Goal: Task Accomplishment & Management: Manage account settings

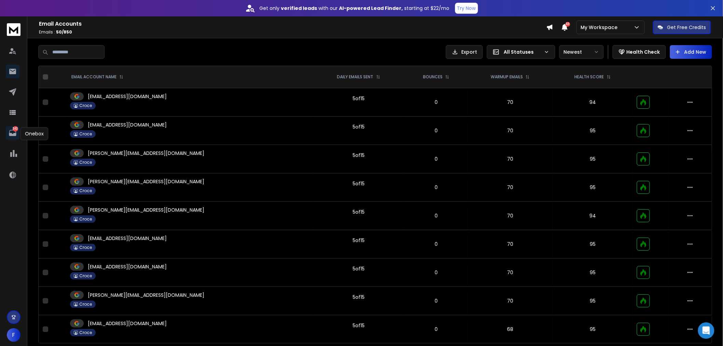
click at [15, 131] on p "342" at bounding box center [15, 128] width 5 height 5
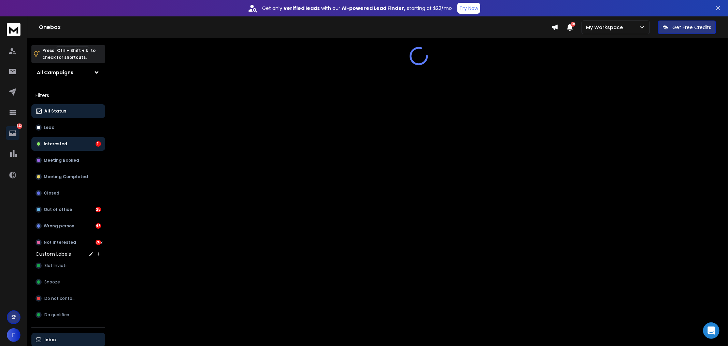
click at [64, 140] on button "Interested 11" at bounding box center [68, 144] width 74 height 14
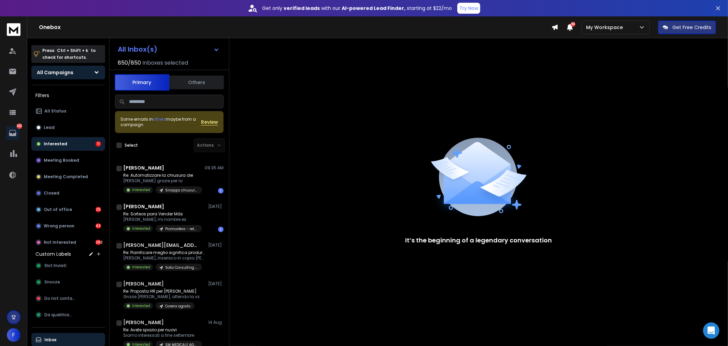
click at [69, 70] on h1 "All Campaigns" at bounding box center [55, 72] width 37 height 7
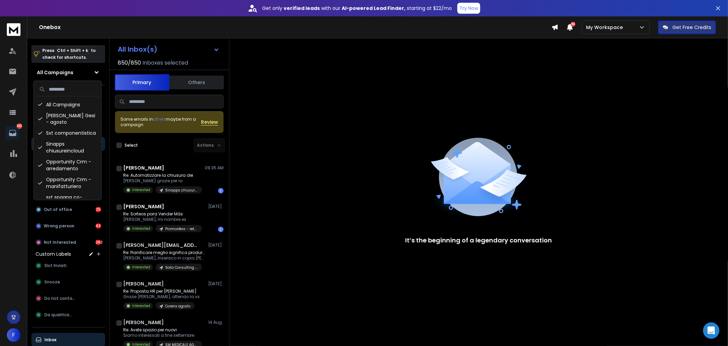
click at [81, 89] on input at bounding box center [67, 89] width 65 height 14
type input "******"
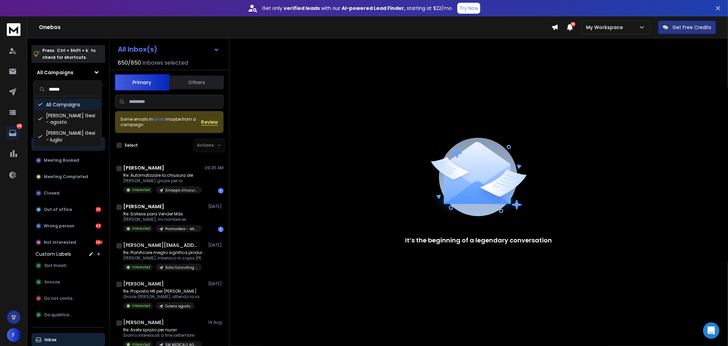
click at [62, 105] on div "All Campaigns" at bounding box center [67, 104] width 65 height 11
click at [62, 114] on div "[PERSON_NAME] Gesi - agosto" at bounding box center [67, 119] width 65 height 18
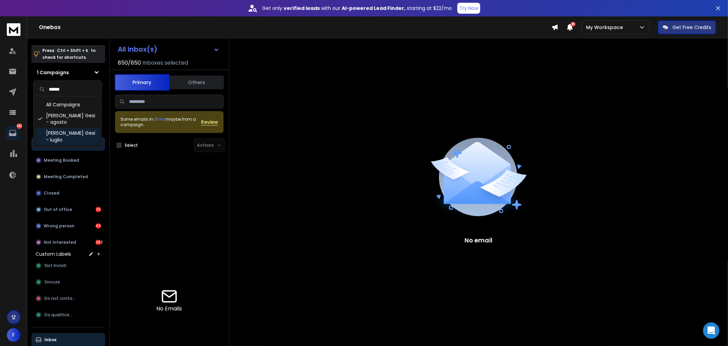
click at [66, 134] on div "[PERSON_NAME] Gesi - luglio" at bounding box center [67, 137] width 65 height 18
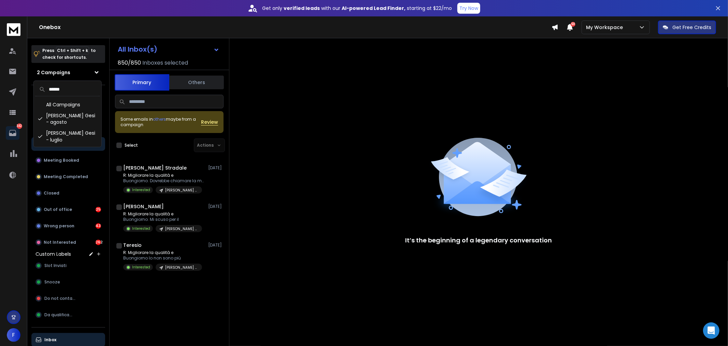
click at [287, 198] on div "It’s the beginning of a legendary conversation" at bounding box center [478, 185] width 499 height 294
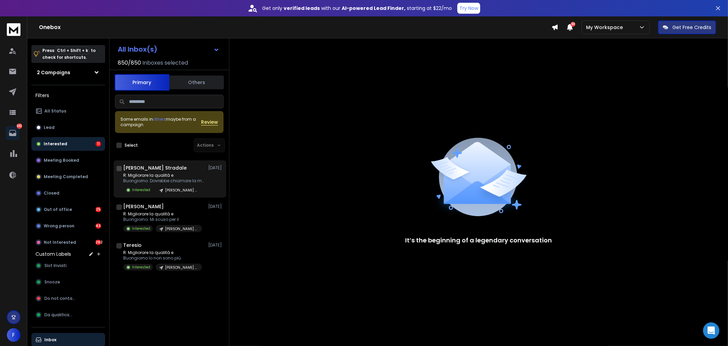
click at [200, 175] on p "R: Migliorare la qualità e" at bounding box center [164, 174] width 82 height 5
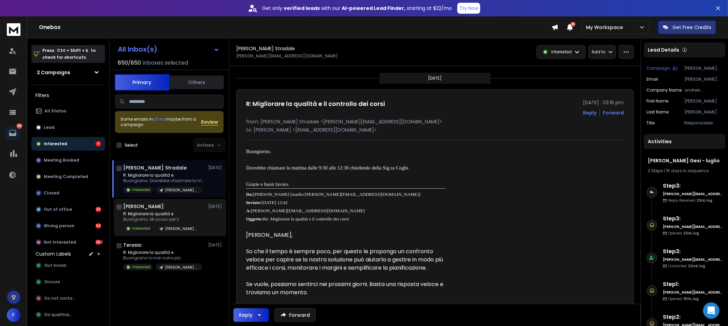
click at [157, 203] on h1 "[PERSON_NAME]" at bounding box center [143, 206] width 41 height 7
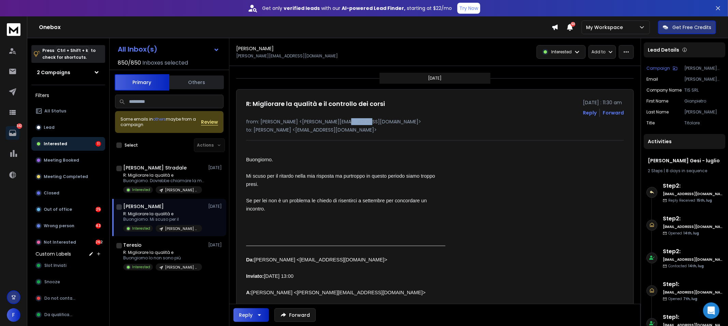
drag, startPoint x: 340, startPoint y: 120, endPoint x: 353, endPoint y: 122, distance: 13.8
click at [353, 122] on p "from: [PERSON_NAME] <[PERSON_NAME][EMAIL_ADDRESS][DOMAIN_NAME]>" at bounding box center [435, 121] width 378 height 7
copy p "tis-srl."
click at [182, 237] on div "[PERSON_NAME] Stradale [DATE] R: Migliorare la qualità e Buongiorno. Dovrebbe c…" at bounding box center [170, 253] width 120 height 188
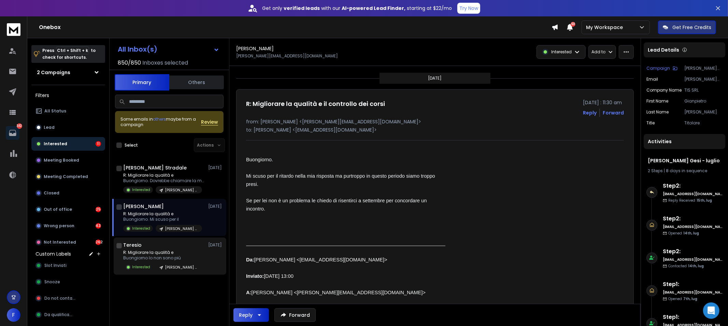
click at [178, 241] on div "Teresio [DATE] R: Migliorare la qualità e Buongiorno Io non sono più Interested…" at bounding box center [170, 255] width 113 height 37
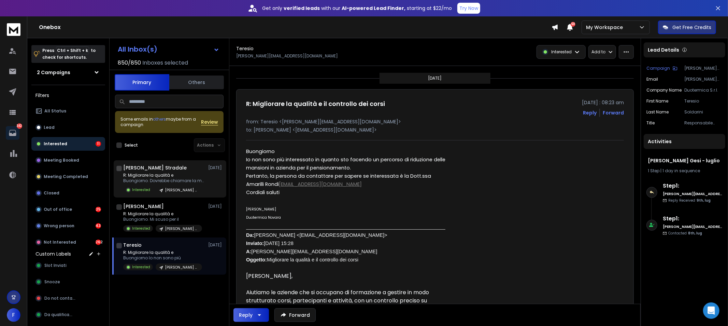
click at [187, 178] on p "Buongiorno. Dovrebbe chiamare la mattina" at bounding box center [164, 180] width 82 height 5
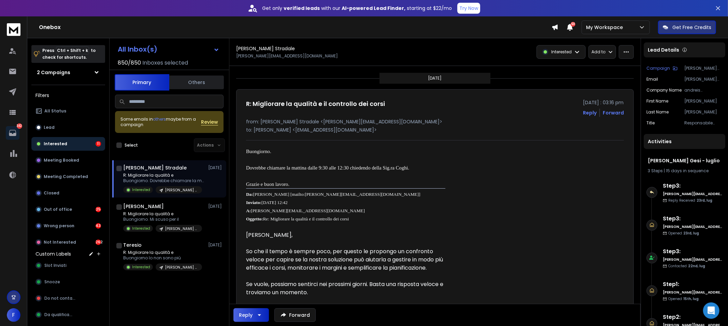
click at [55, 266] on span "Slot Inviati" at bounding box center [55, 265] width 22 height 5
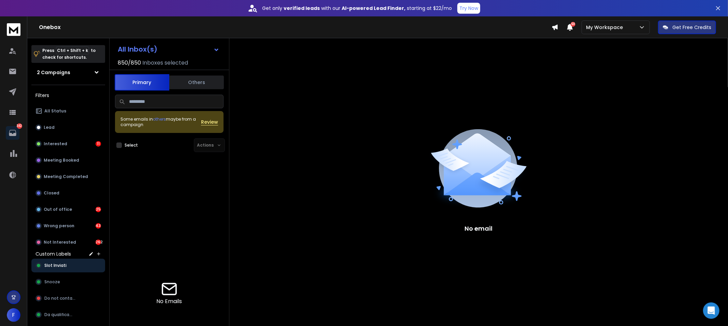
click at [62, 310] on button "Da qualificare" at bounding box center [68, 315] width 74 height 14
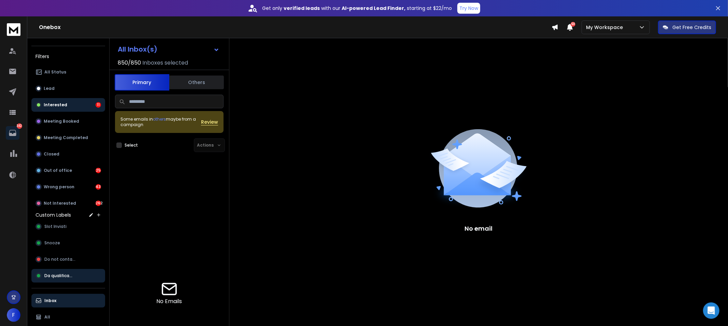
scroll to position [38, 0]
click at [54, 70] on p "All Status" at bounding box center [55, 72] width 22 height 5
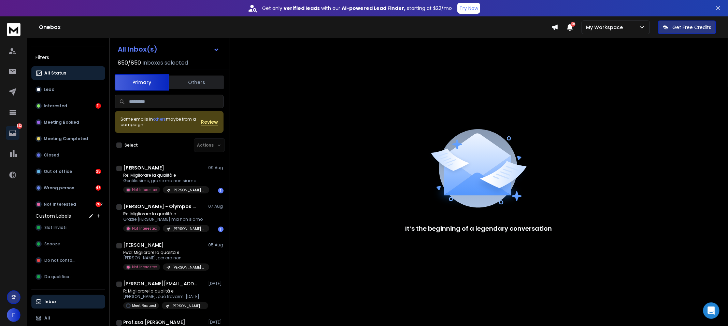
click at [161, 103] on input at bounding box center [169, 102] width 109 height 14
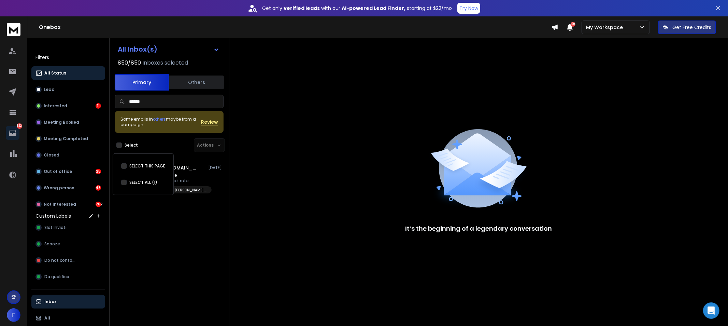
type input "******"
click at [156, 171] on div "SELECT THIS PAGE" at bounding box center [143, 166] width 44 height 14
click at [182, 173] on p "FW: Migliorare la qualità e" at bounding box center [164, 174] width 82 height 5
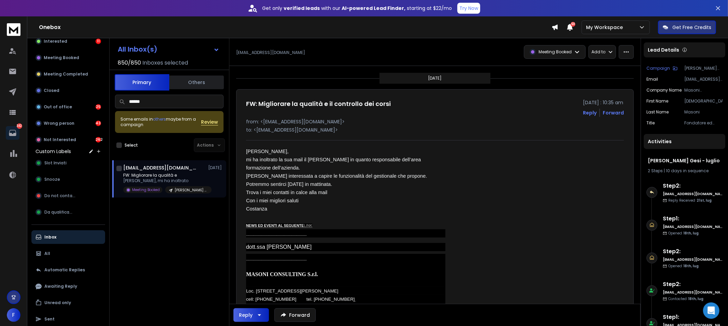
scroll to position [114, 0]
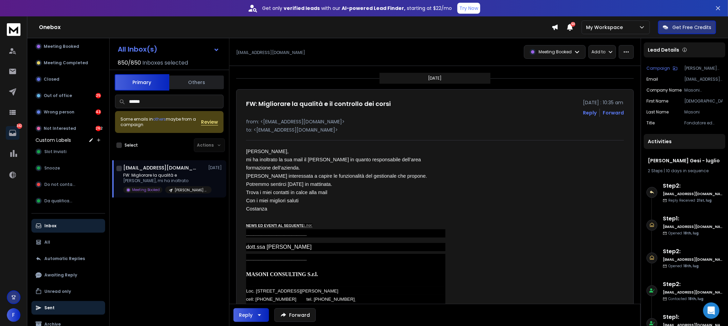
click at [67, 306] on button "Sent" at bounding box center [68, 308] width 74 height 14
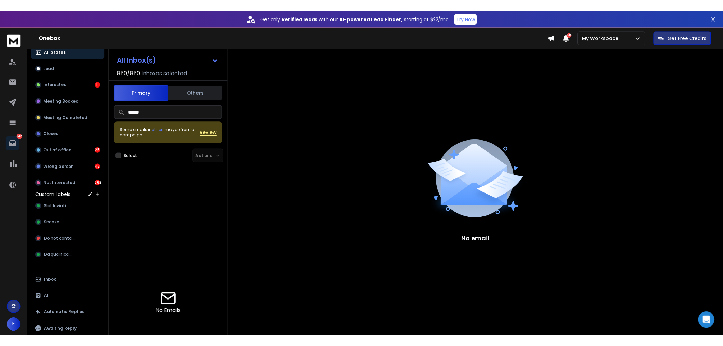
scroll to position [76, 0]
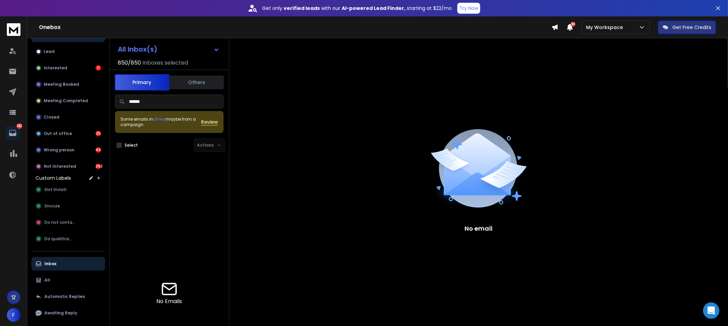
click at [73, 260] on button "Inbox" at bounding box center [68, 264] width 74 height 14
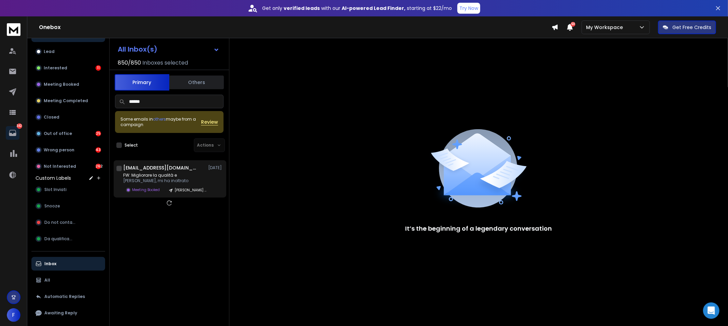
click at [191, 167] on h1 "[EMAIL_ADDRESS][DOMAIN_NAME]" at bounding box center [160, 167] width 75 height 7
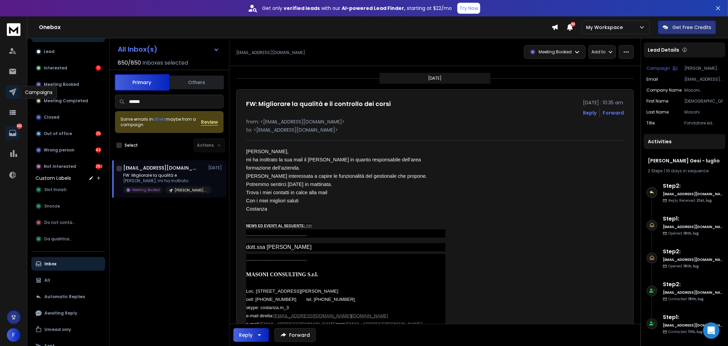
click at [14, 87] on link at bounding box center [13, 92] width 14 height 14
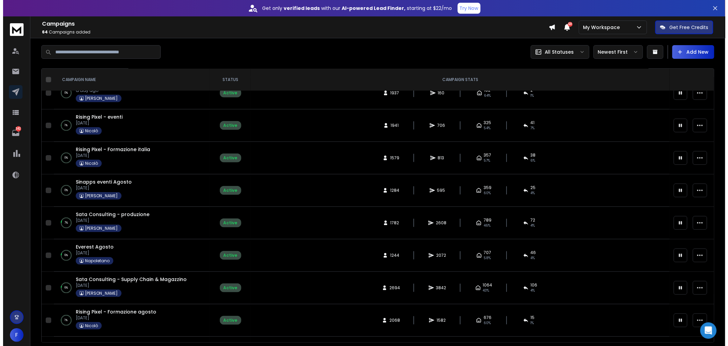
scroll to position [227, 0]
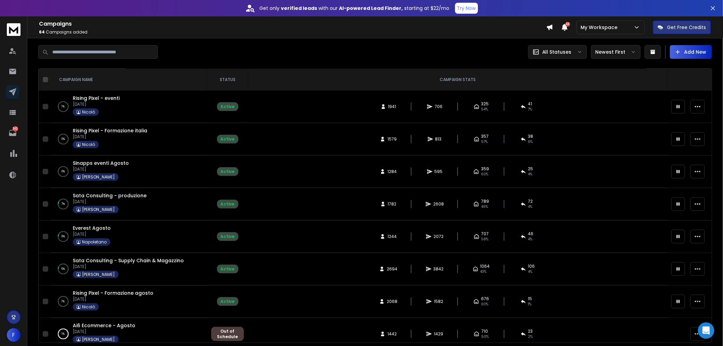
click at [112, 52] on input at bounding box center [98, 52] width 120 height 14
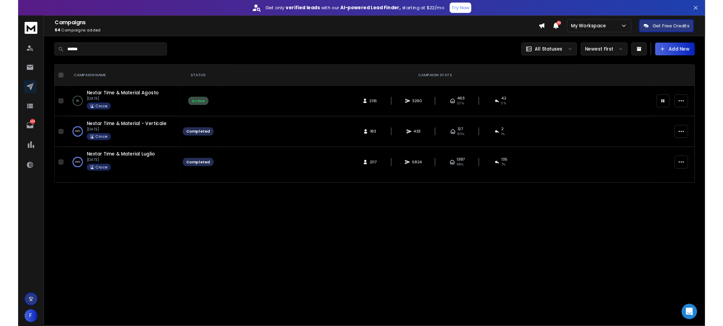
scroll to position [0, 0]
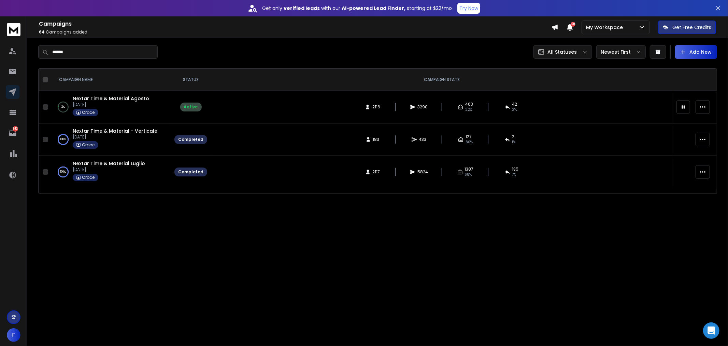
click at [704, 139] on icon "button" at bounding box center [703, 139] width 7 height 7
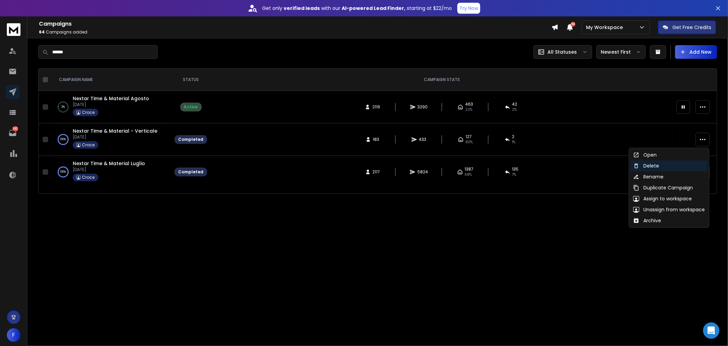
click at [658, 168] on div "Delete" at bounding box center [646, 165] width 26 height 7
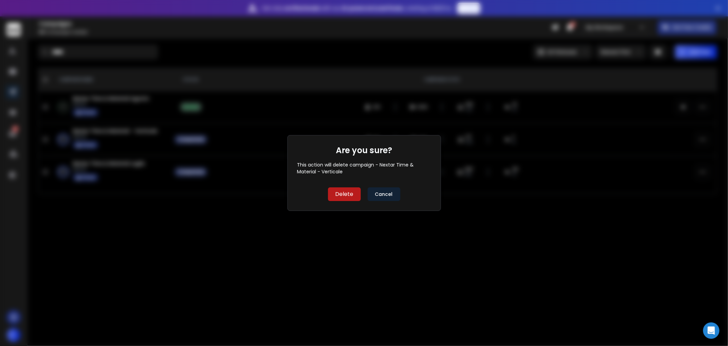
click at [358, 190] on button "Delete" at bounding box center [344, 194] width 33 height 14
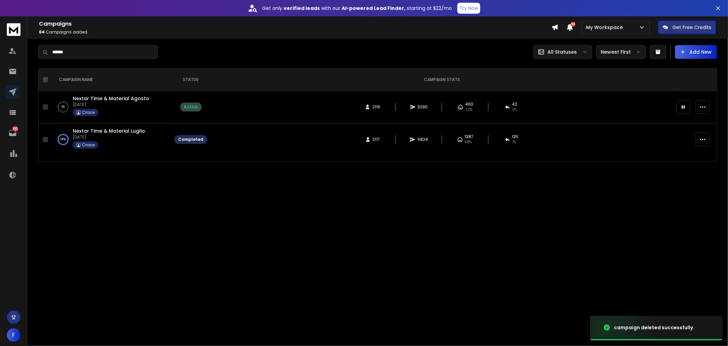
click at [705, 139] on icon "button" at bounding box center [702, 139] width 5 height 1
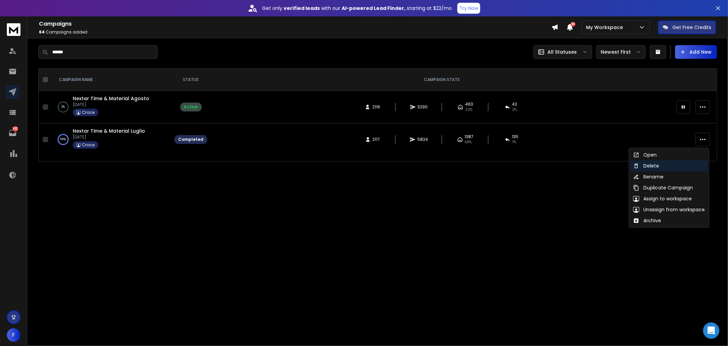
click at [664, 168] on div "Delete" at bounding box center [669, 165] width 77 height 11
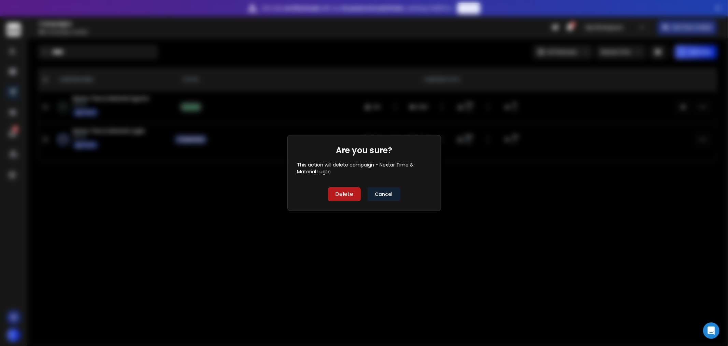
click at [347, 189] on button "Delete" at bounding box center [344, 194] width 33 height 14
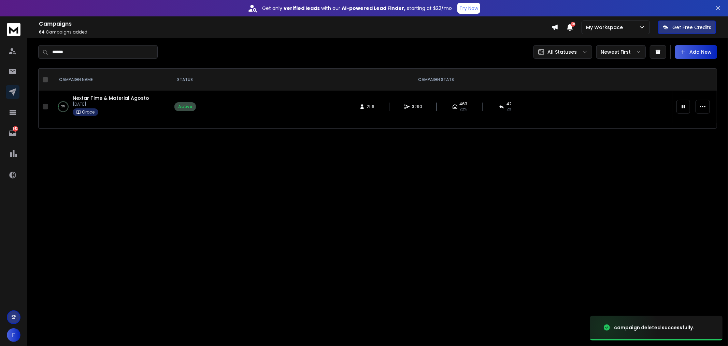
click at [106, 47] on input "******" at bounding box center [98, 52] width 120 height 14
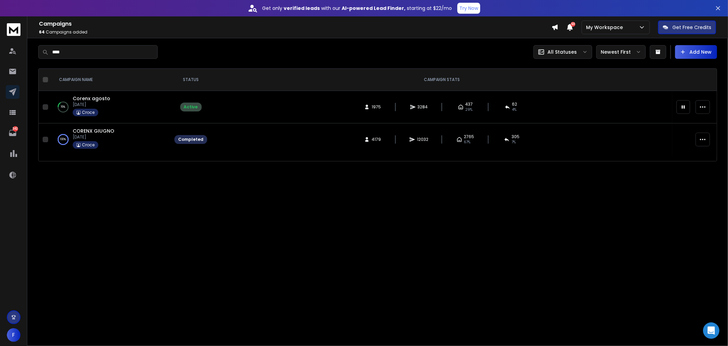
click at [704, 139] on icon "button" at bounding box center [703, 139] width 7 height 7
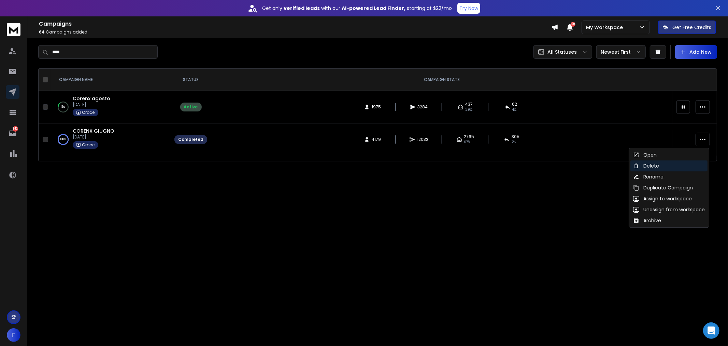
click at [662, 164] on div "Delete" at bounding box center [669, 165] width 77 height 11
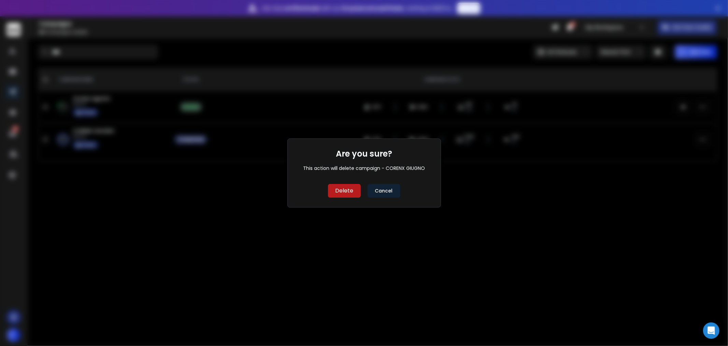
click at [340, 190] on button "Delete" at bounding box center [344, 191] width 33 height 14
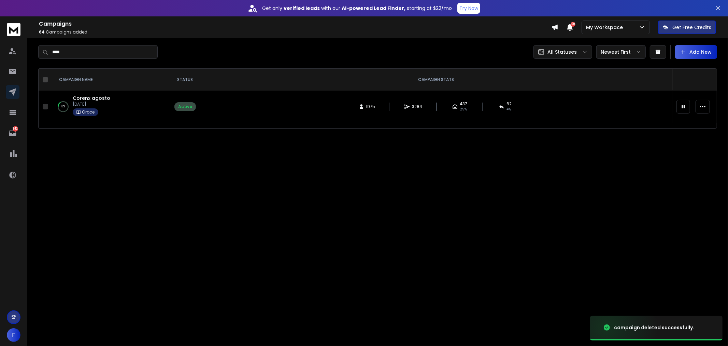
click at [94, 52] on input "****" at bounding box center [98, 52] width 120 height 14
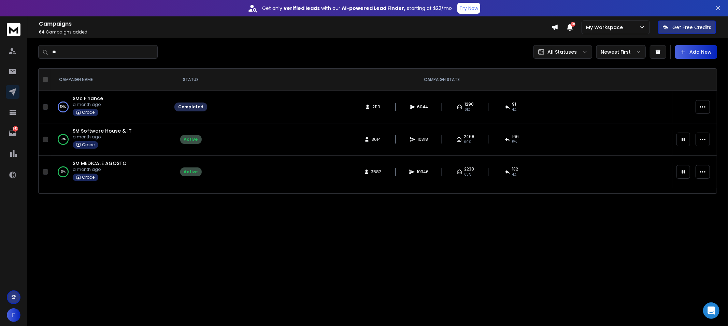
type input "**"
click at [130, 134] on div "99 % SM Software House & IT a month ago Croce" at bounding box center [111, 139] width 106 height 24
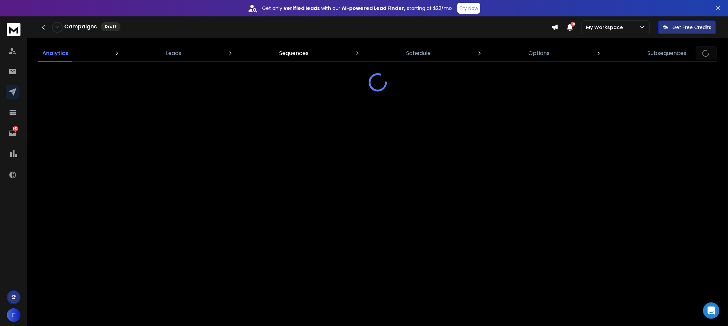
click at [301, 56] on p "Sequences" at bounding box center [293, 53] width 29 height 8
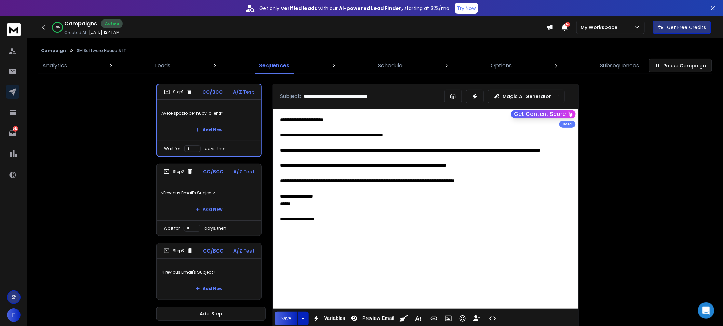
click at [335, 154] on div "**********" at bounding box center [426, 150] width 292 height 8
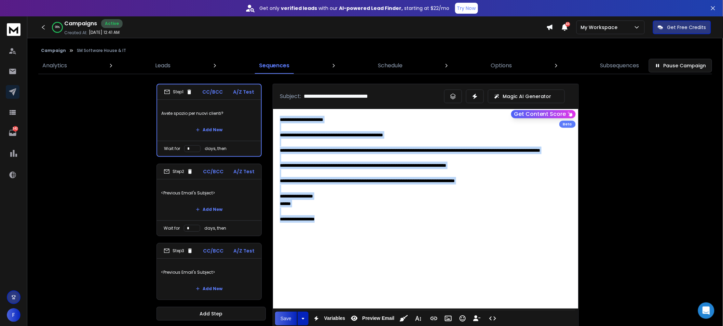
copy div "**********"
click at [218, 188] on p "<Previous Email's Subject>" at bounding box center [209, 192] width 96 height 19
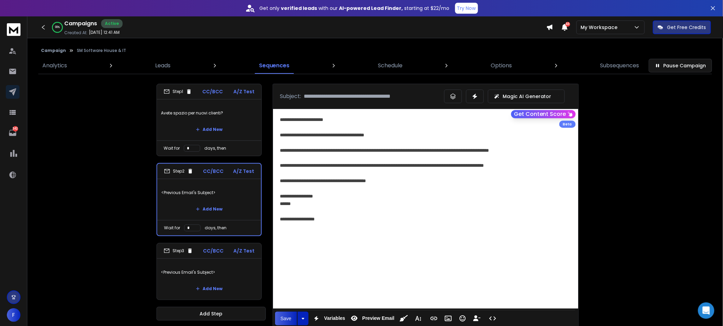
click at [329, 177] on div "**********" at bounding box center [426, 181] width 292 height 8
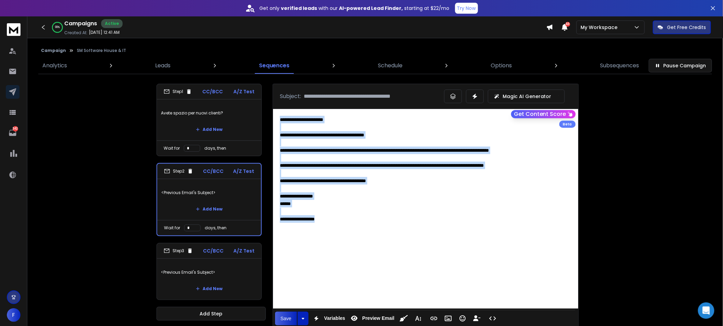
copy div "**********"
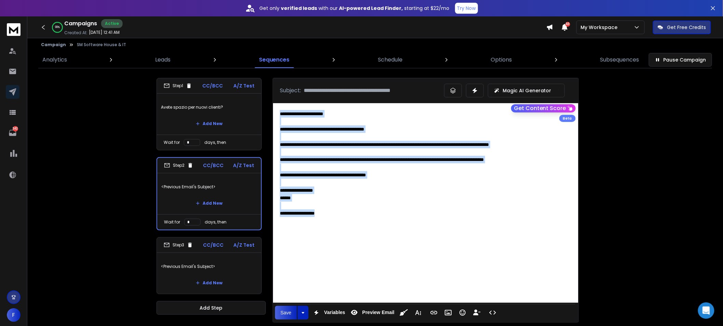
scroll to position [12, 0]
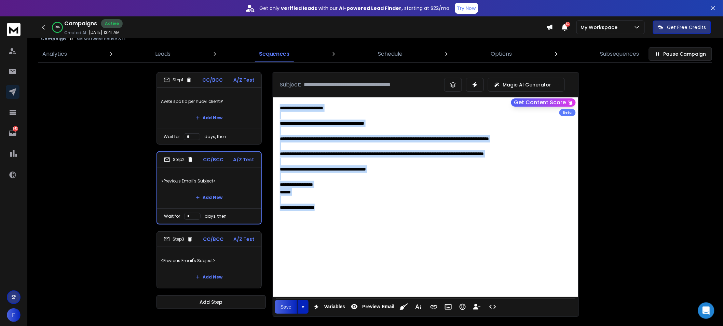
click at [233, 260] on p "<Previous Email's Subject>" at bounding box center [209, 260] width 96 height 19
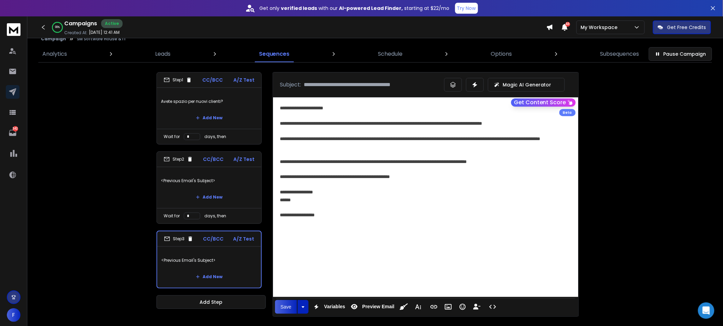
click at [339, 183] on div "**********" at bounding box center [426, 192] width 292 height 23
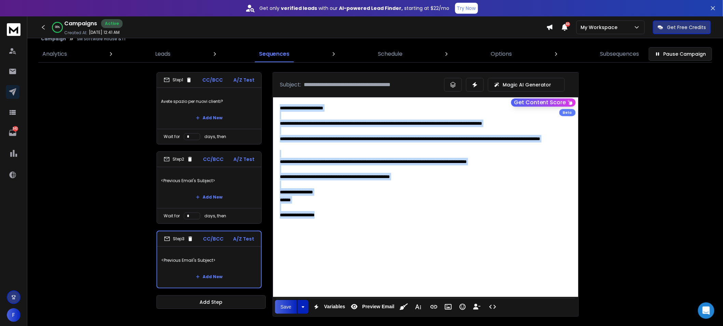
copy div "**********"
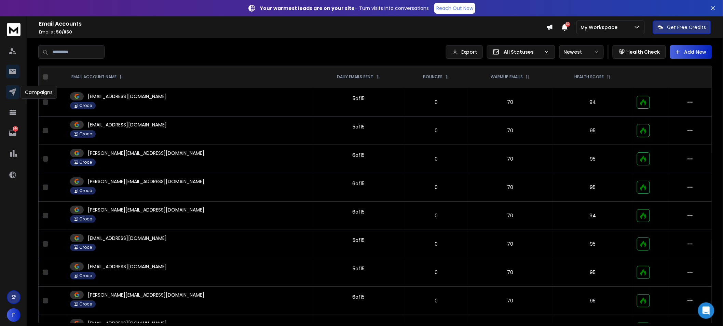
click at [12, 90] on icon at bounding box center [12, 91] width 7 height 7
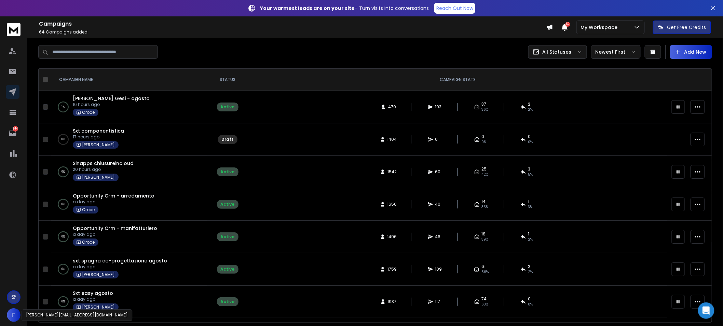
click at [16, 319] on span "F" at bounding box center [14, 315] width 14 height 14
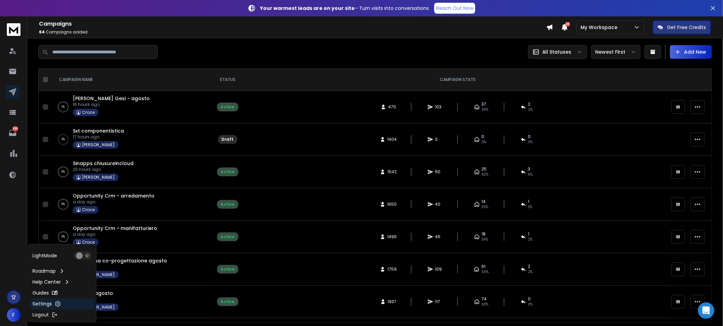
click at [73, 304] on div "Settings" at bounding box center [62, 303] width 65 height 11
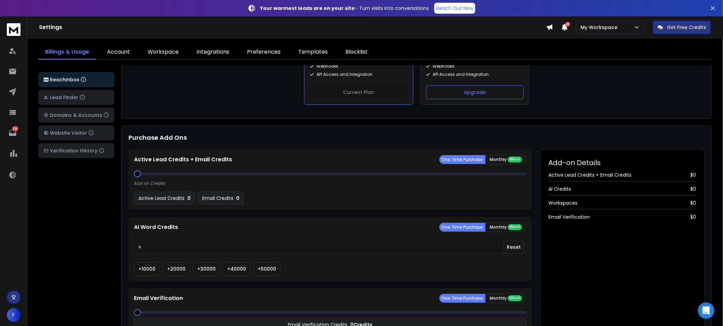
scroll to position [303, 0]
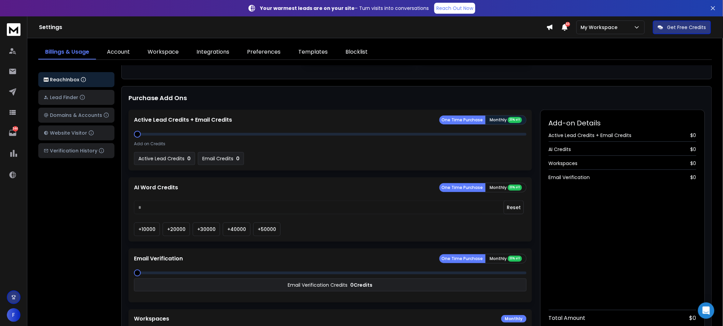
click at [494, 118] on button "Monthly 20% off" at bounding box center [505, 120] width 41 height 10
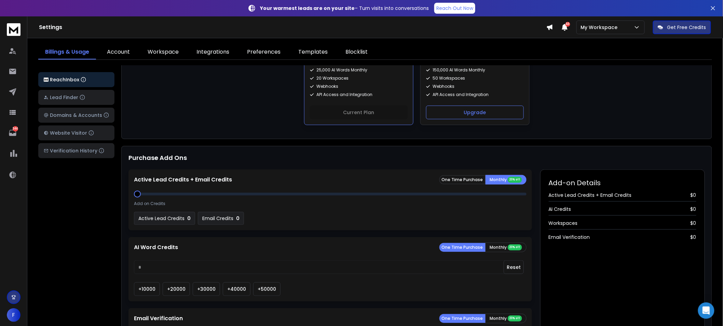
scroll to position [265, 0]
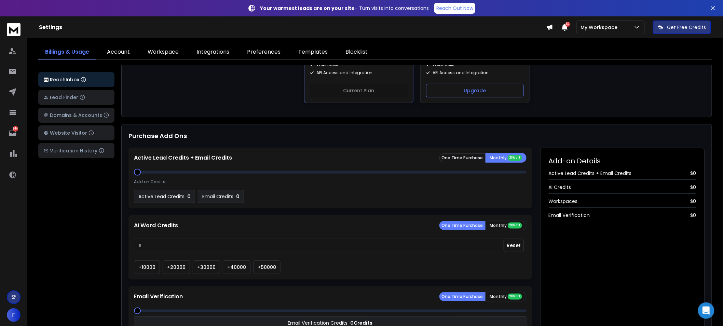
click at [207, 173] on div "Add on Credits Active Lead Credits 0 Email Credits 0" at bounding box center [330, 185] width 392 height 36
click at [179, 169] on span at bounding box center [175, 172] width 7 height 7
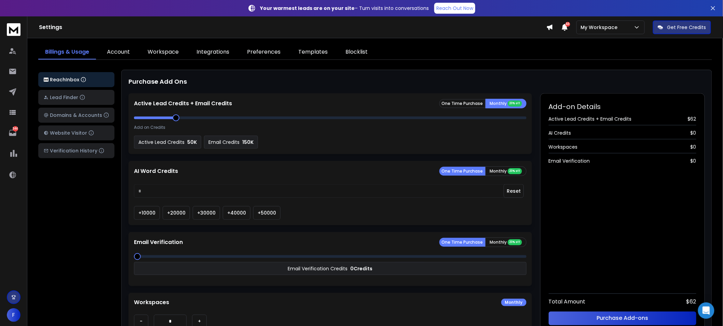
scroll to position [344, 0]
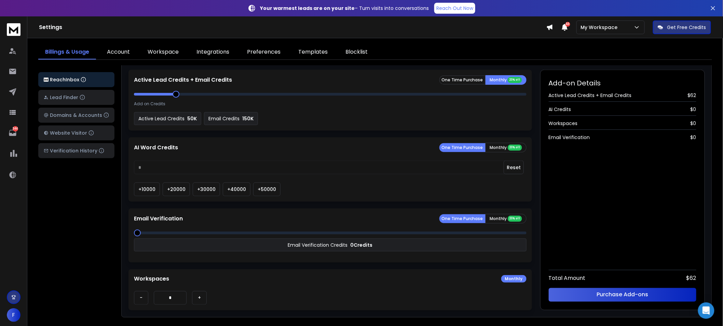
click at [172, 92] on span at bounding box center [175, 94] width 7 height 7
click at [159, 93] on span at bounding box center [330, 94] width 392 height 3
click at [607, 294] on button "Purchase Add-ons" at bounding box center [622, 295] width 148 height 14
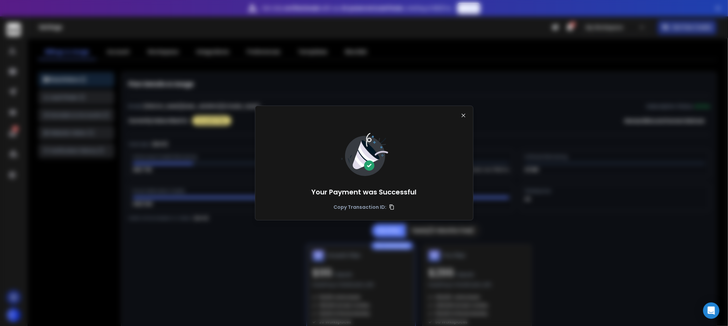
click at [462, 113] on icon at bounding box center [463, 115] width 5 height 5
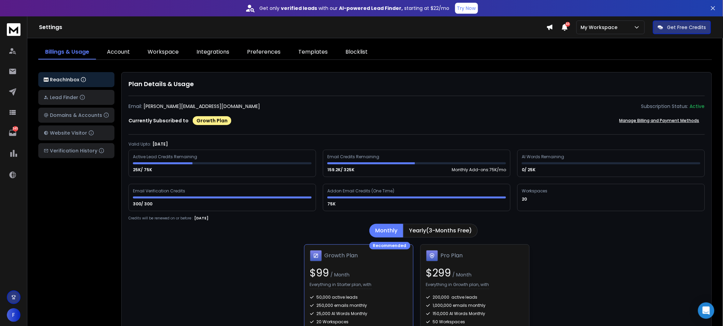
click at [63, 96] on button "Lead Finder" at bounding box center [76, 97] width 76 height 15
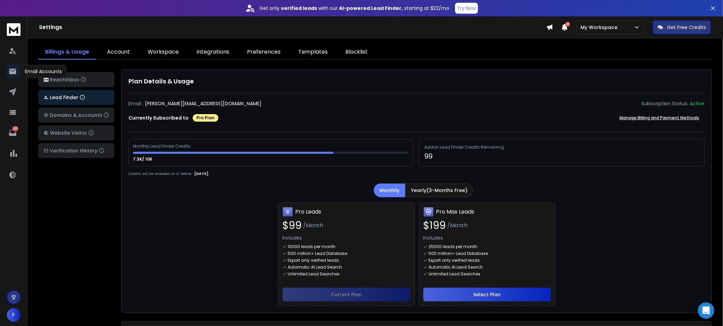
click at [16, 71] on icon at bounding box center [13, 71] width 8 height 8
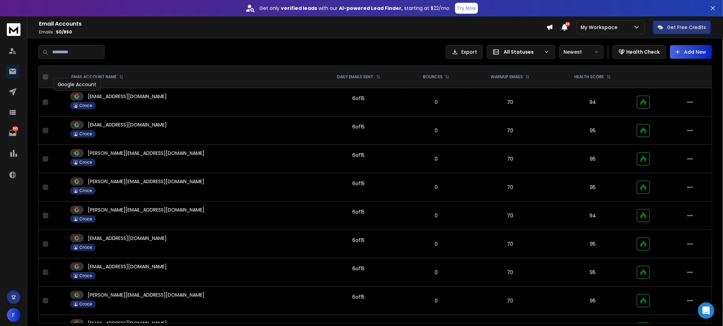
click at [78, 98] on icon at bounding box center [76, 98] width 3 height 2
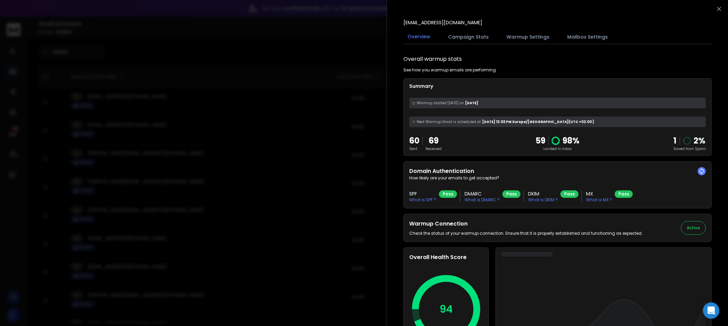
click at [315, 98] on div at bounding box center [364, 163] width 728 height 326
